Goal: Information Seeking & Learning: Check status

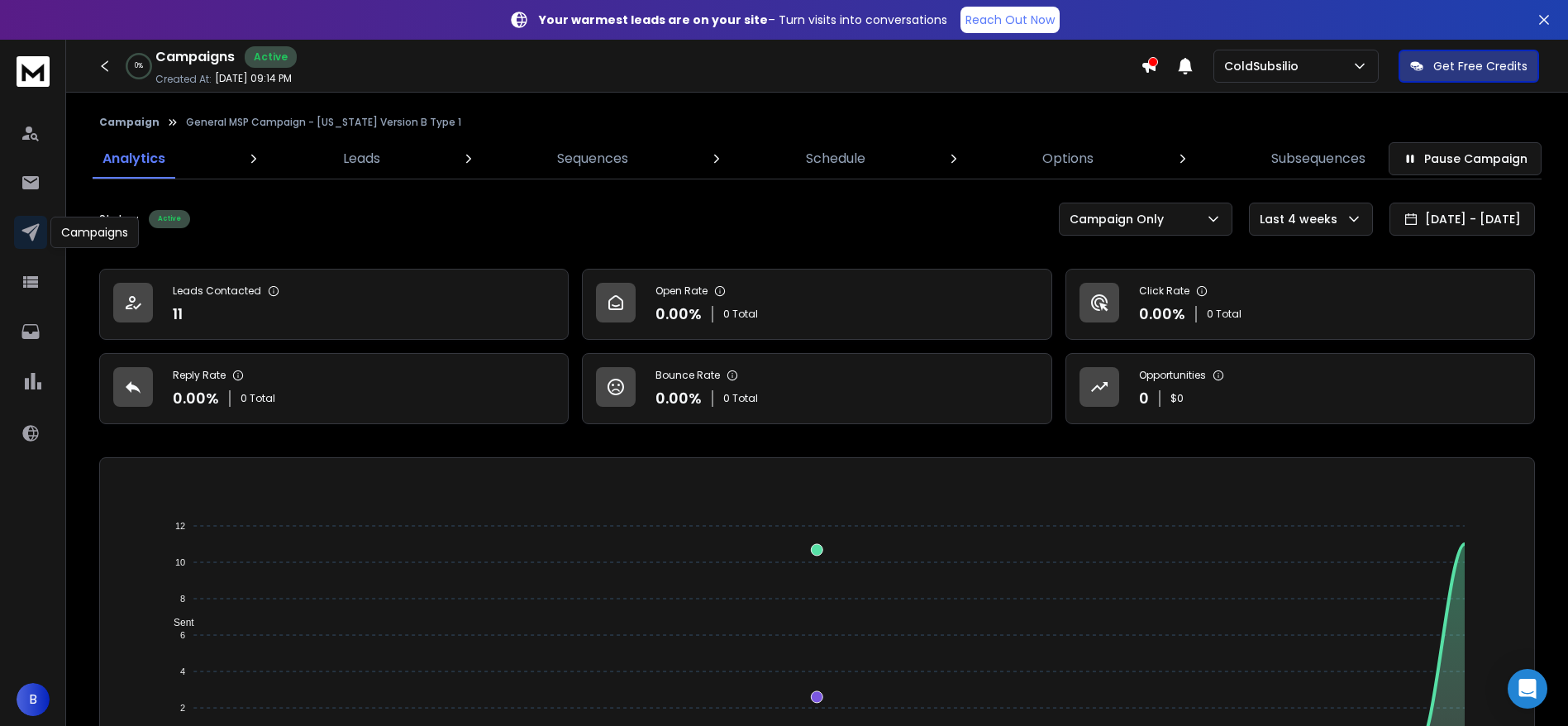
click at [35, 233] on icon at bounding box center [30, 232] width 20 height 20
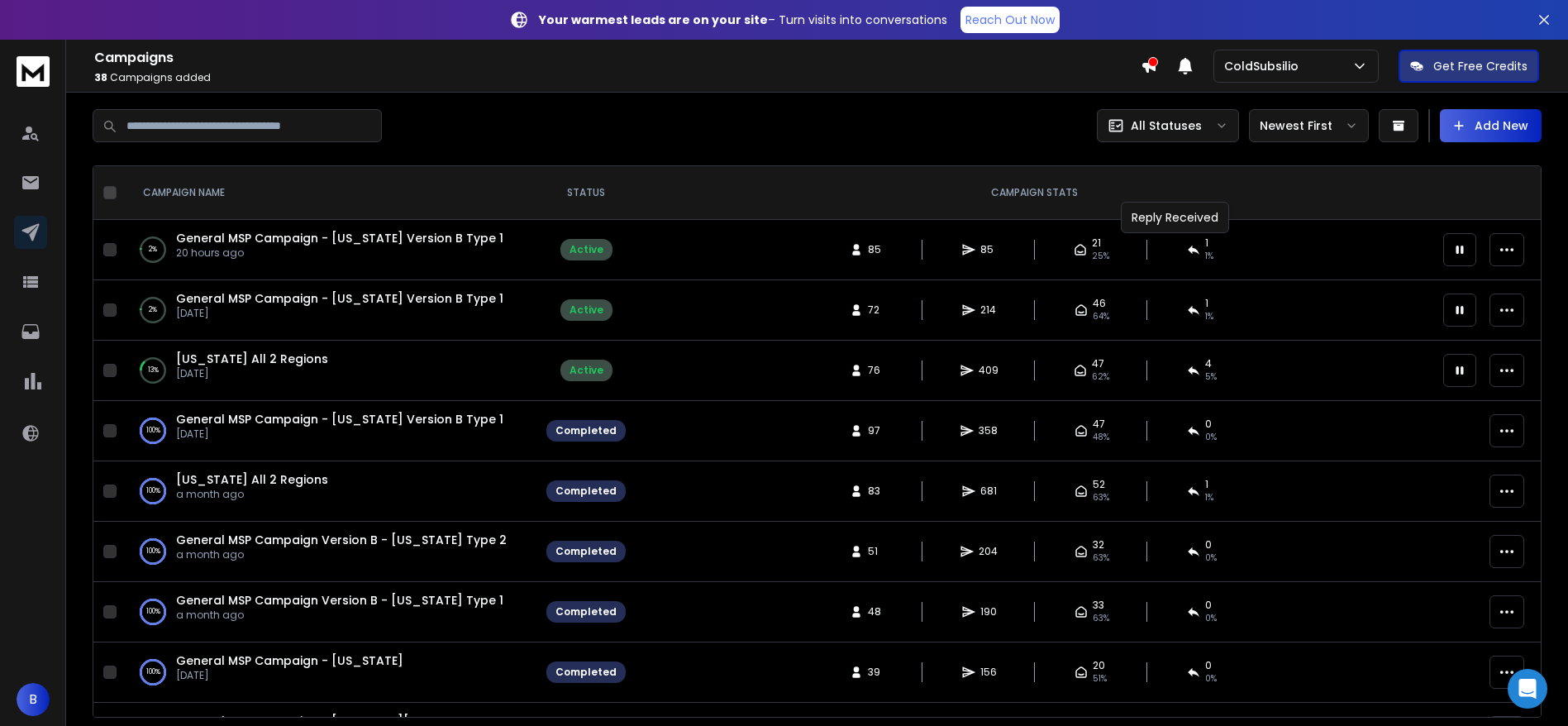
click at [1178, 245] on div "1 1 %" at bounding box center [1203, 250] width 49 height 27
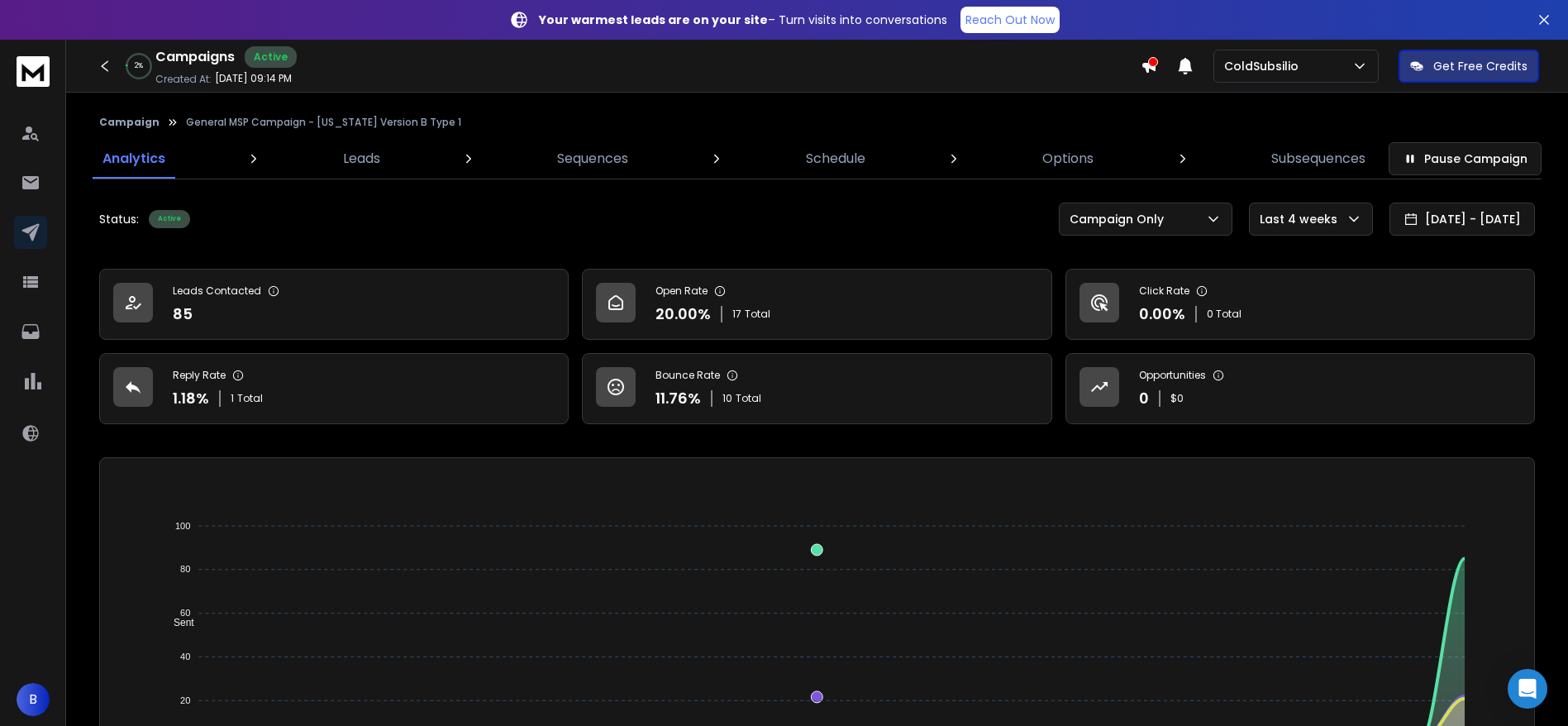
click at [795, 374] on link "Bounce Rate 11.76 % 10 Total" at bounding box center [817, 388] width 470 height 71
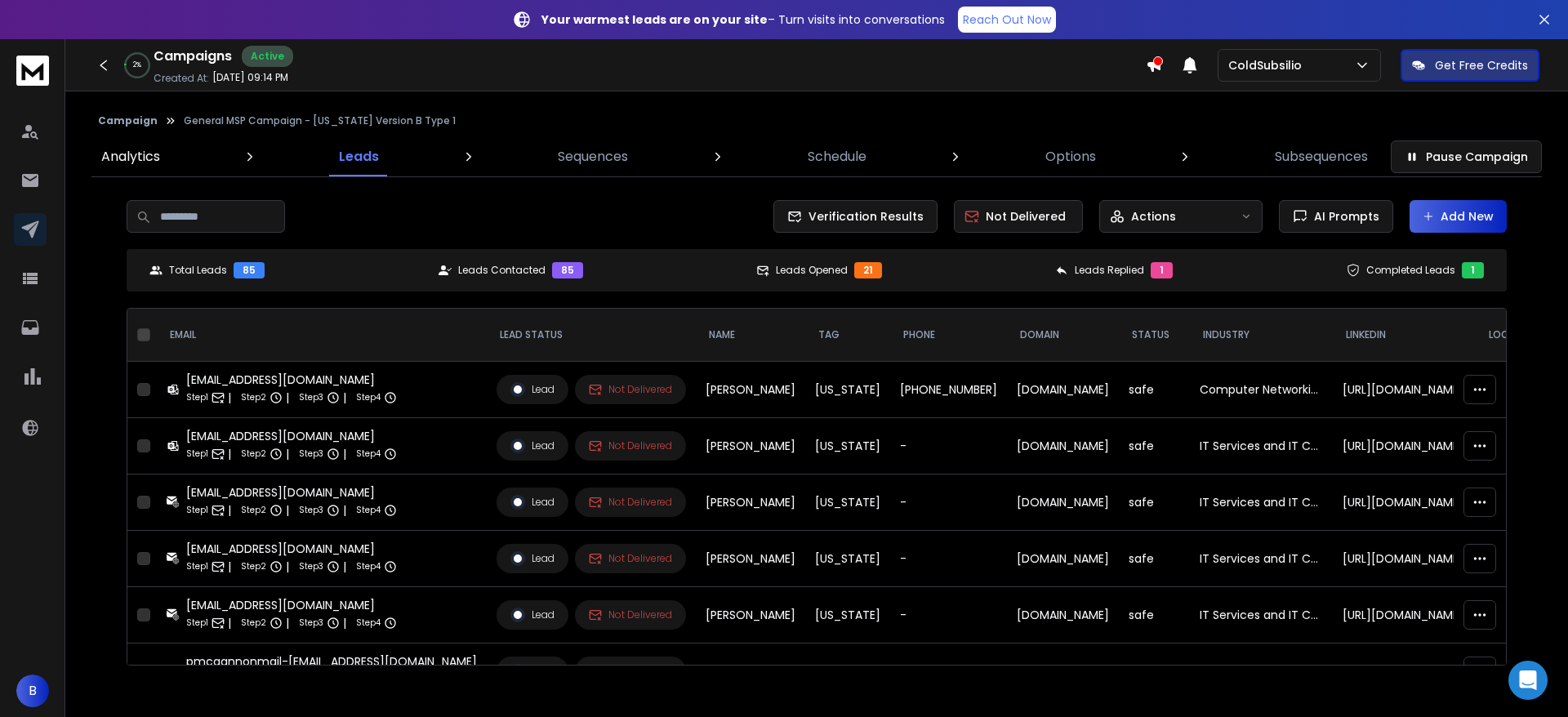
click at [131, 165] on p "Analytics" at bounding box center [131, 156] width 59 height 20
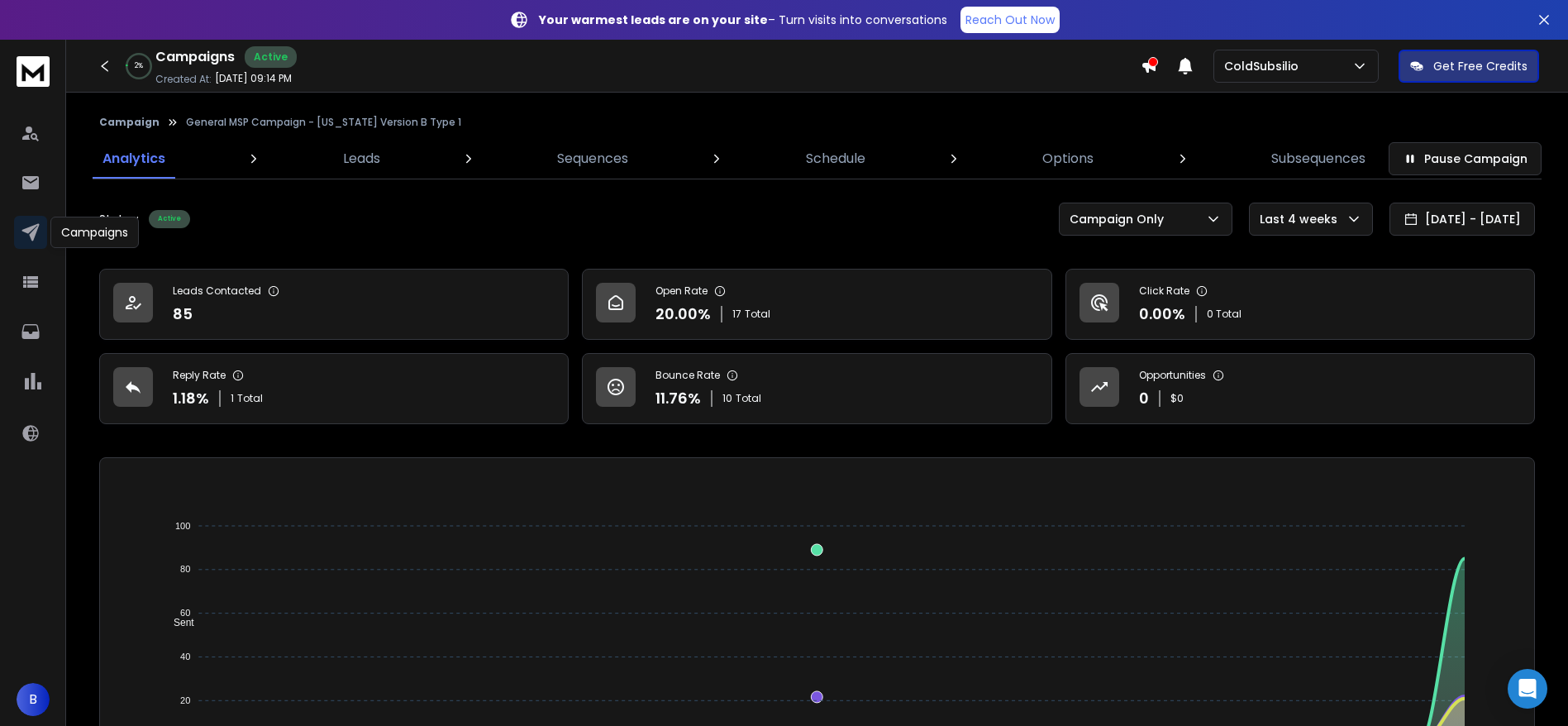
click at [22, 231] on icon at bounding box center [30, 232] width 20 height 20
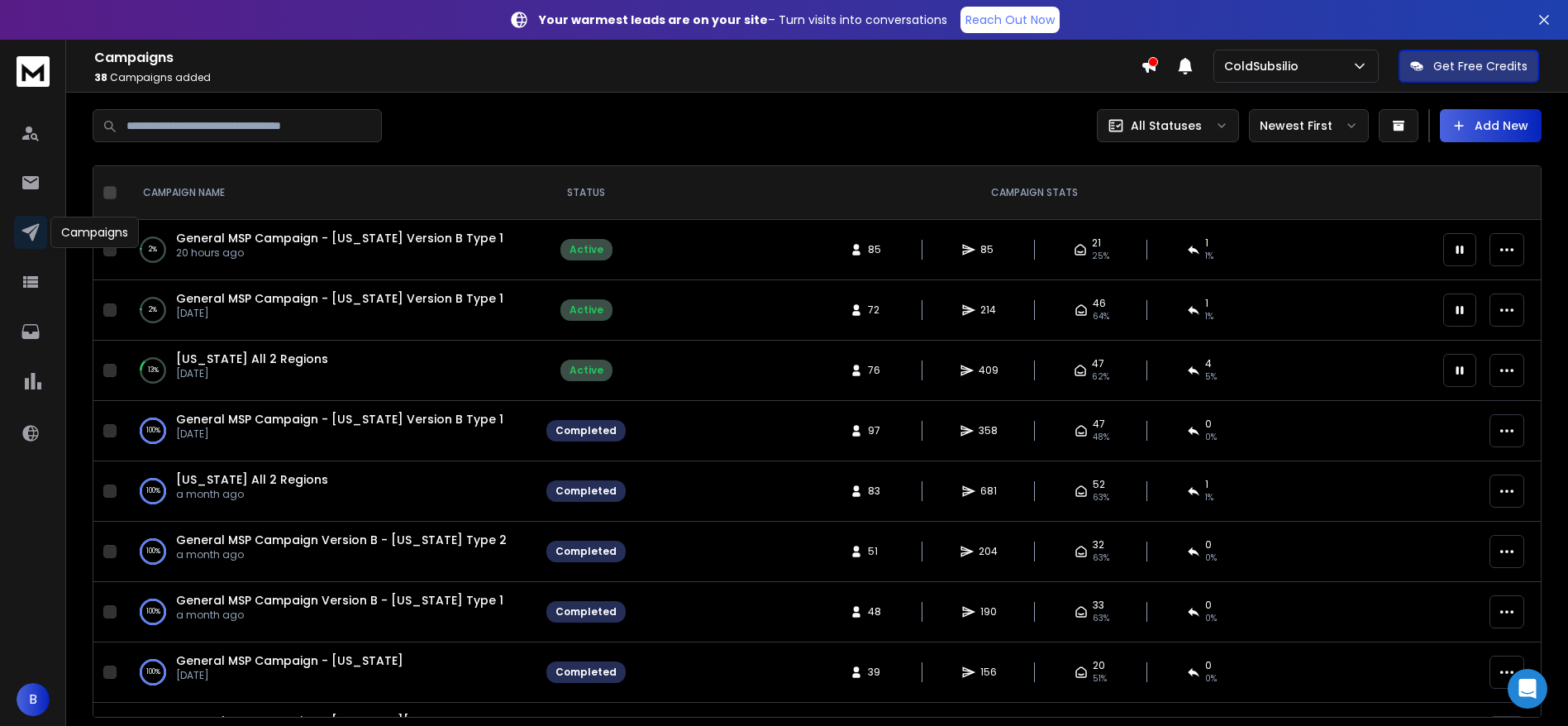
click at [322, 249] on p "20 hours ago" at bounding box center [339, 253] width 327 height 13
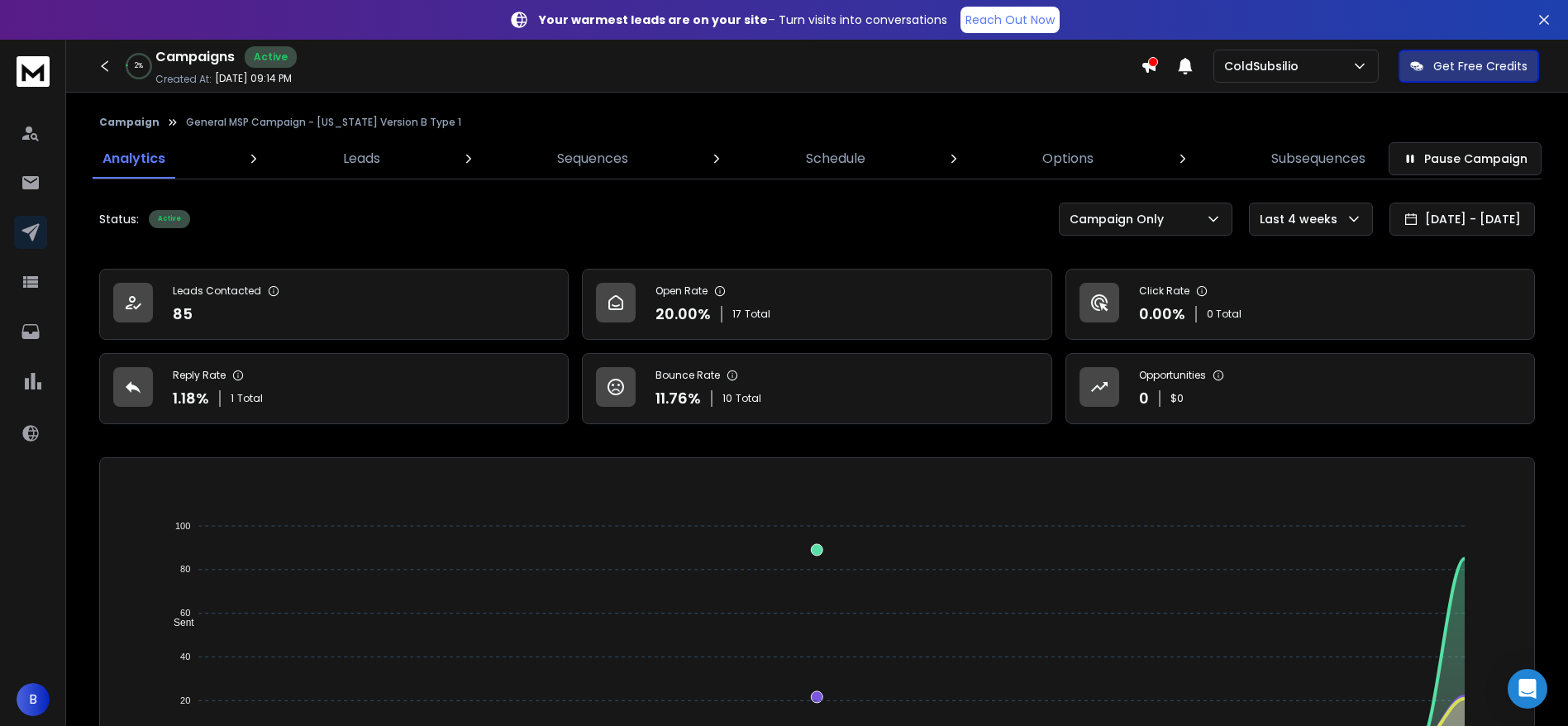
click at [820, 383] on link "Bounce Rate 11.76 % 10 Total" at bounding box center [817, 388] width 470 height 71
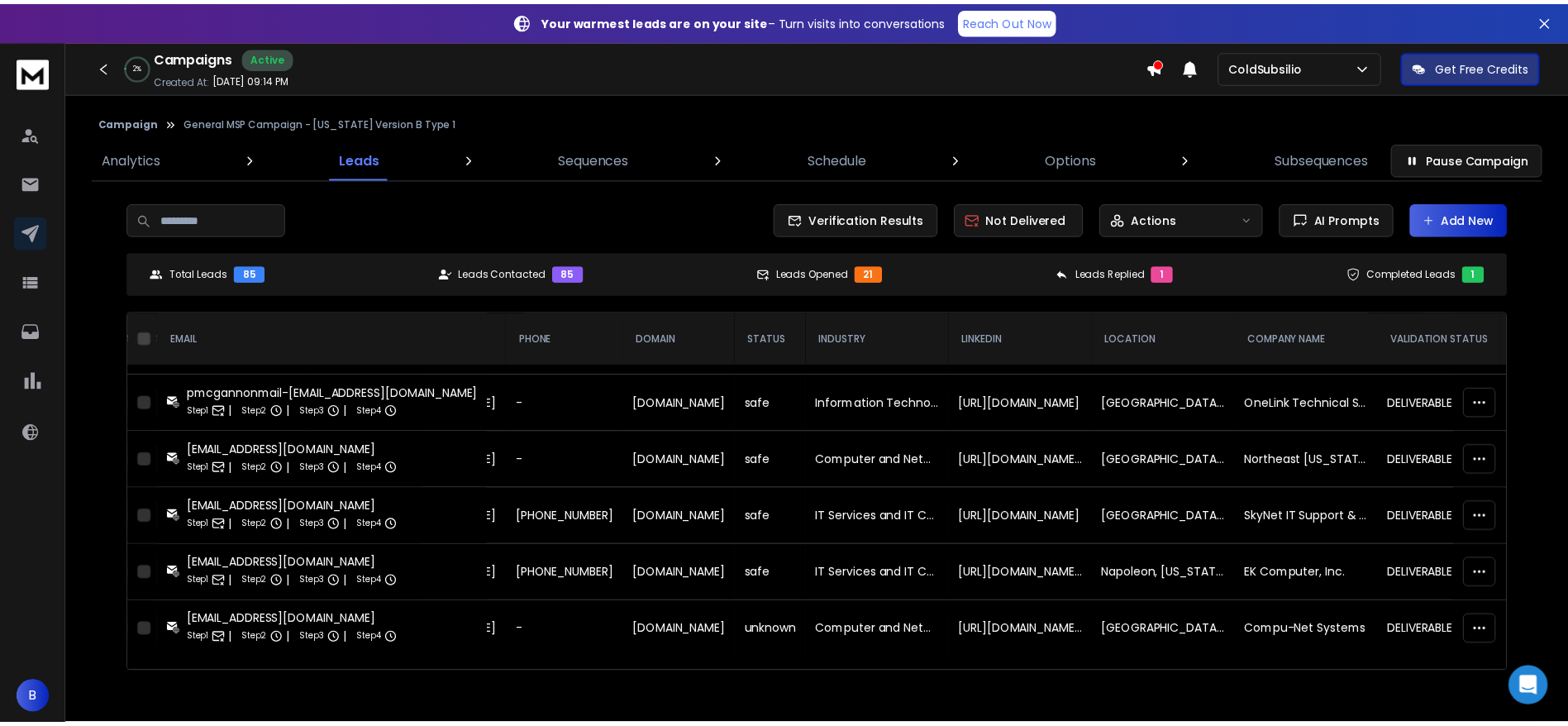
scroll to position [0, 389]
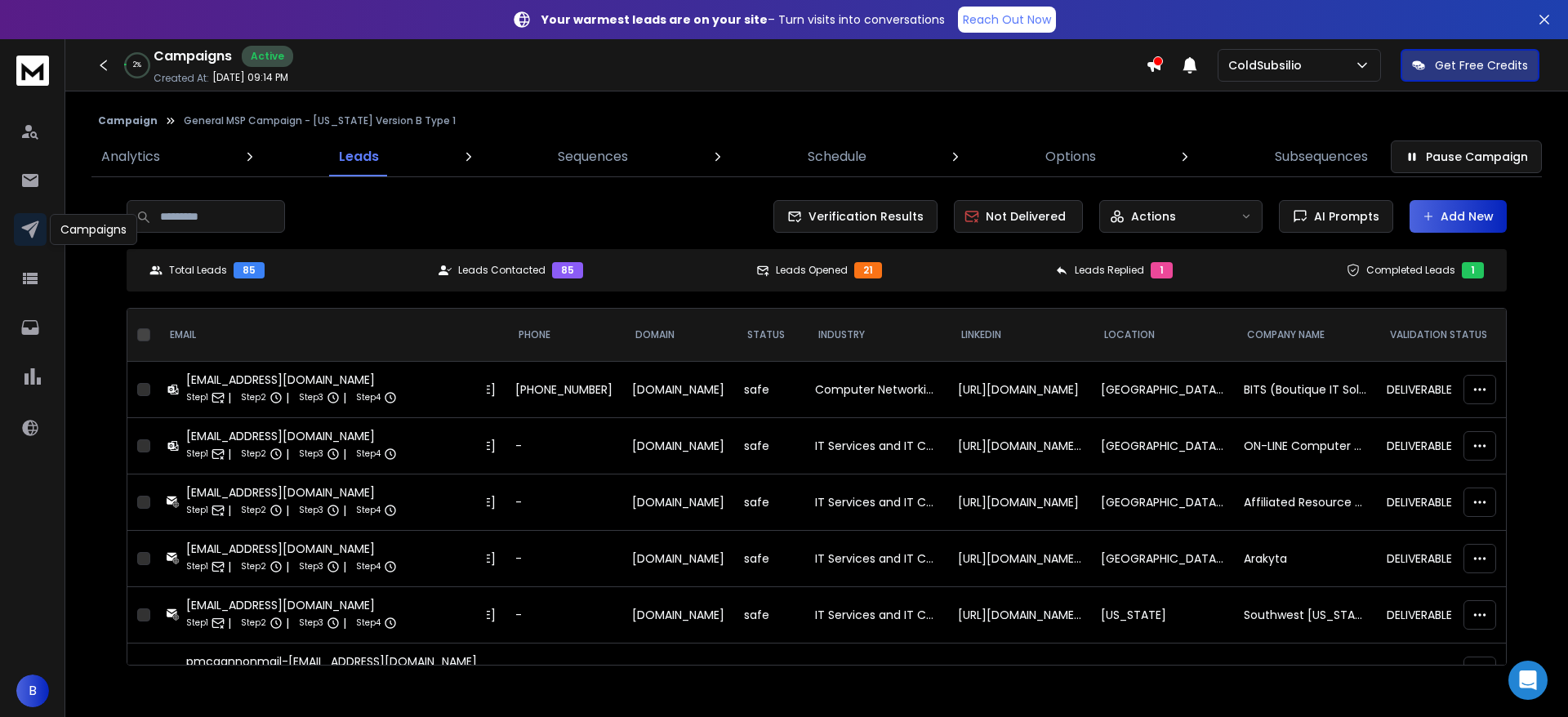
click at [24, 226] on icon at bounding box center [30, 229] width 17 height 17
